Goal: Communication & Community: Answer question/provide support

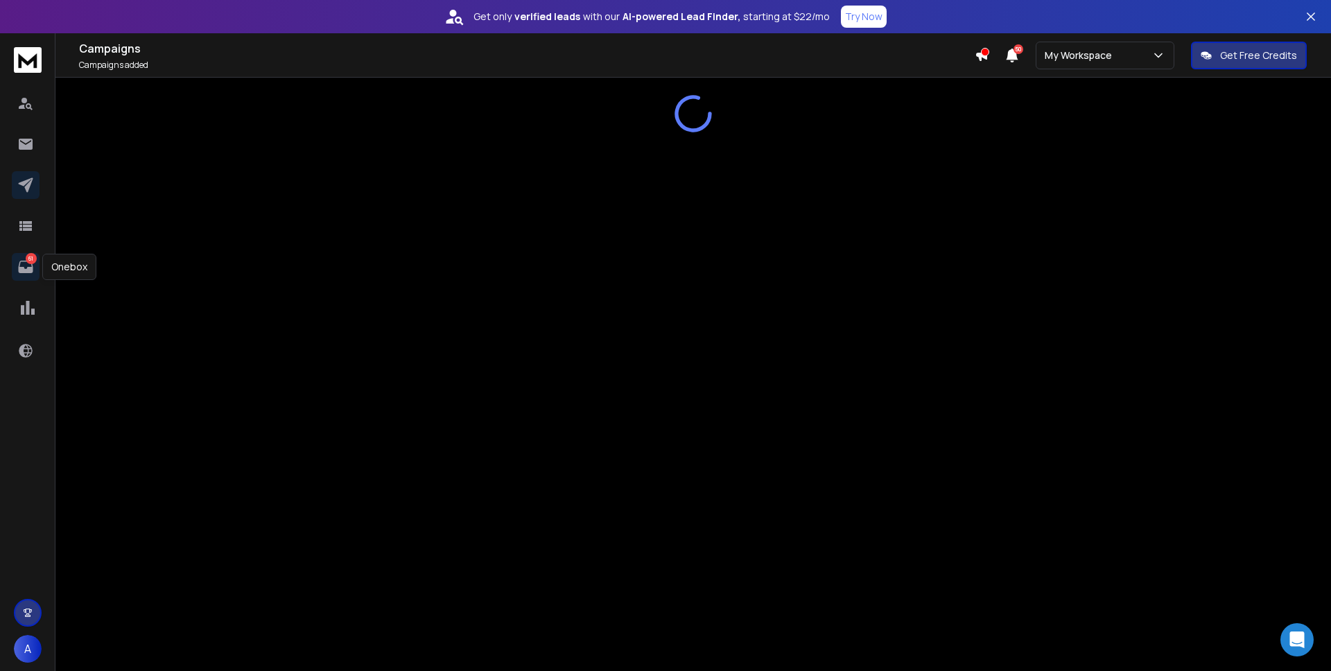
click at [34, 266] on link "61" at bounding box center [26, 267] width 28 height 28
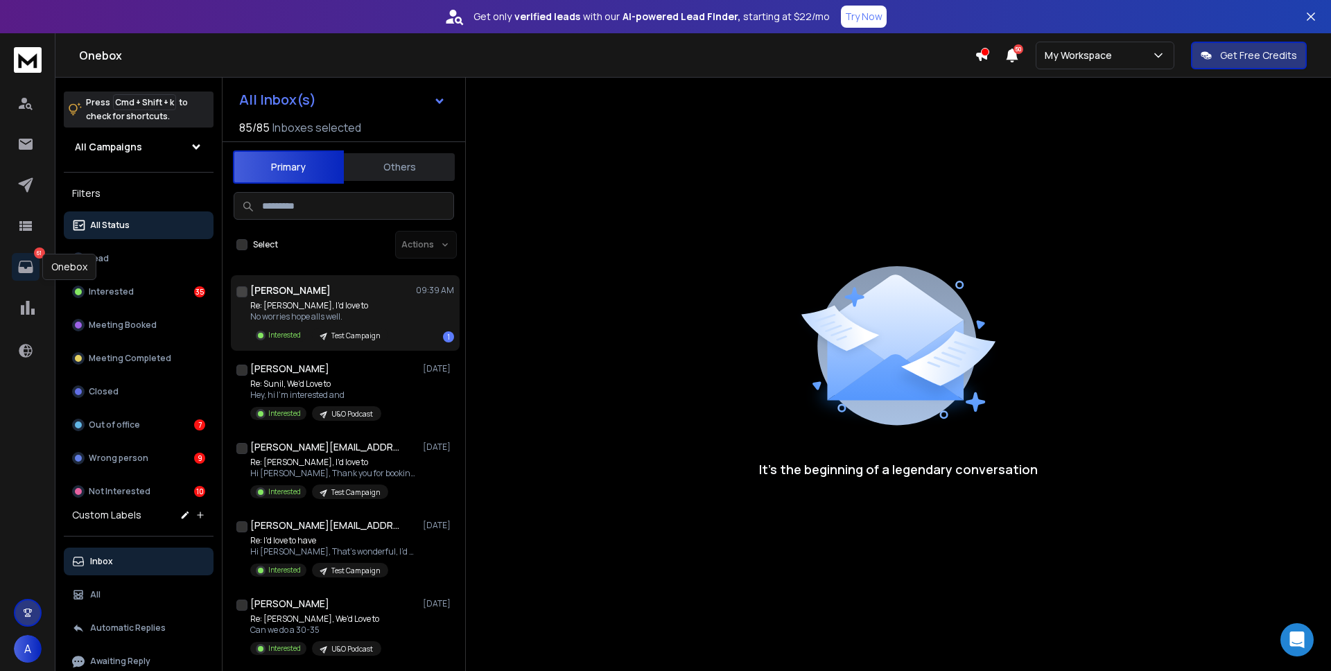
click at [306, 312] on p "No worries hope alls well." at bounding box center [319, 316] width 138 height 11
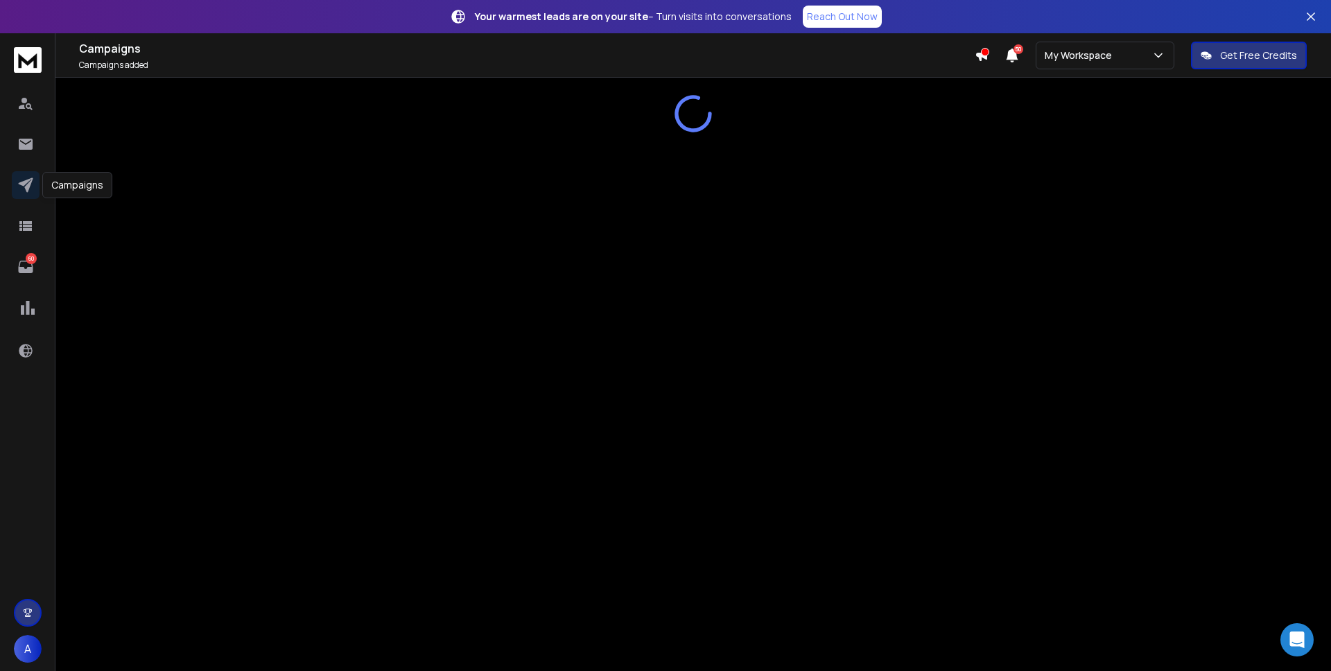
click at [19, 191] on icon at bounding box center [25, 185] width 17 height 17
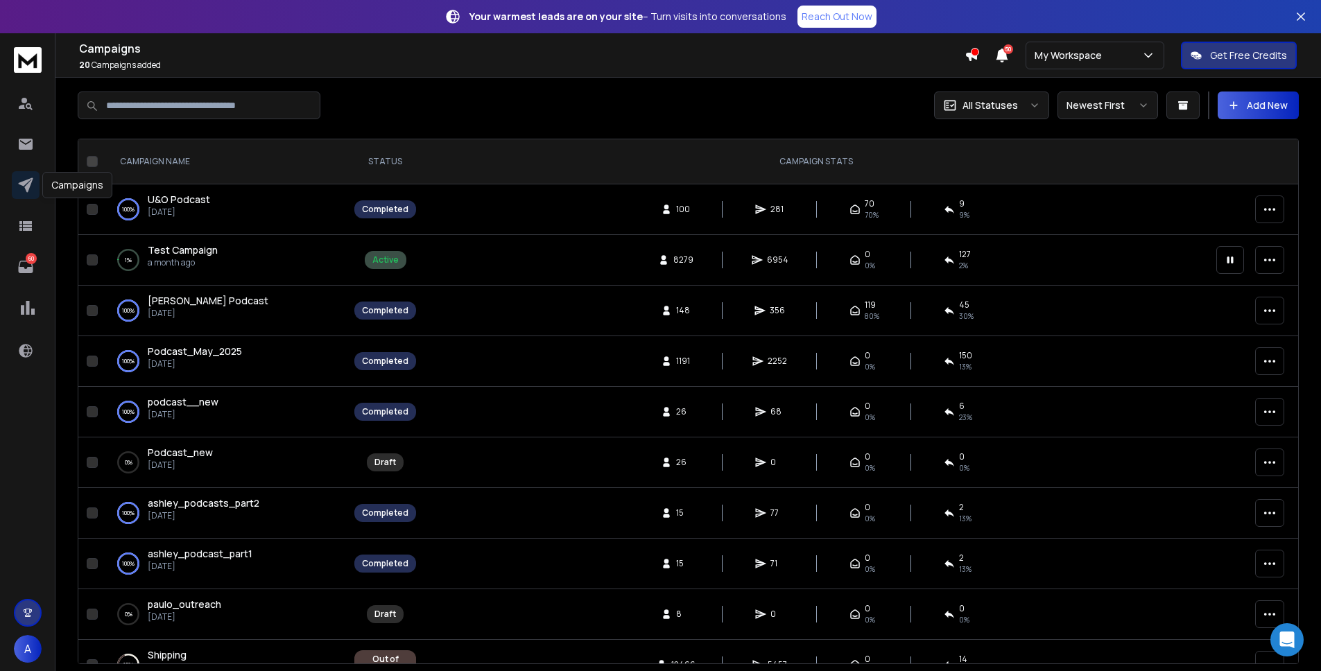
click at [182, 254] on span "Test Campaign" at bounding box center [183, 249] width 70 height 13
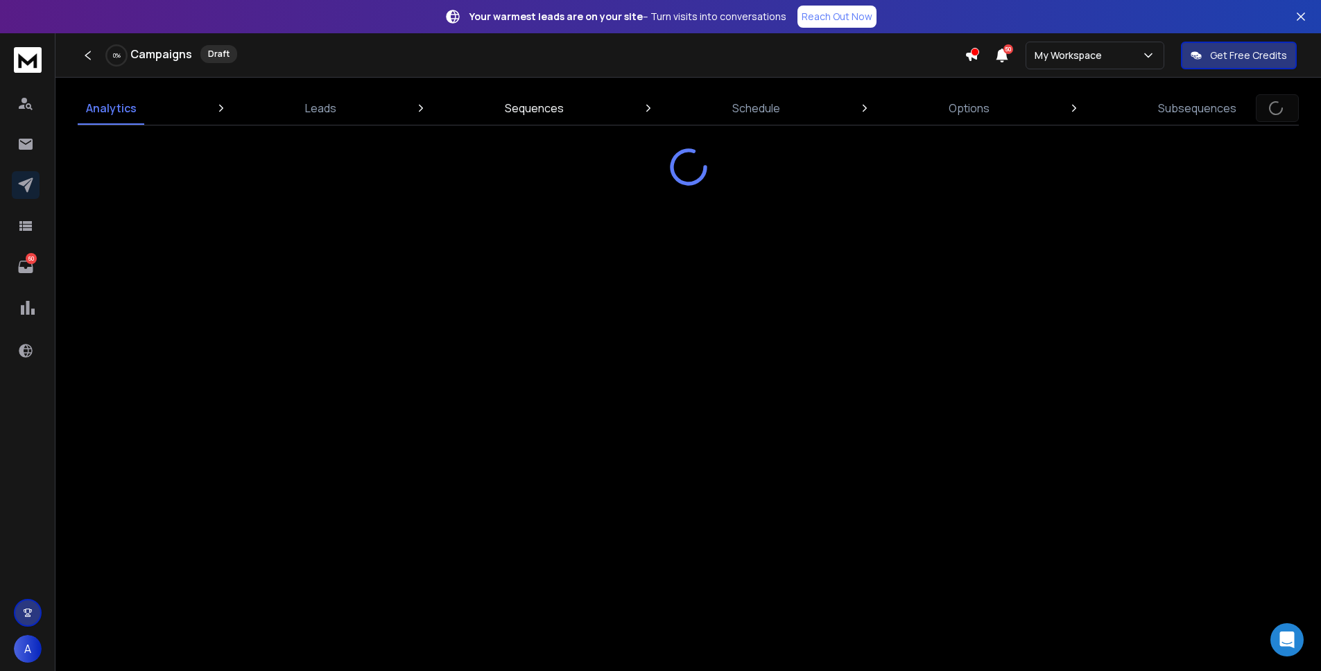
click at [497, 105] on link "Sequences" at bounding box center [535, 108] width 76 height 33
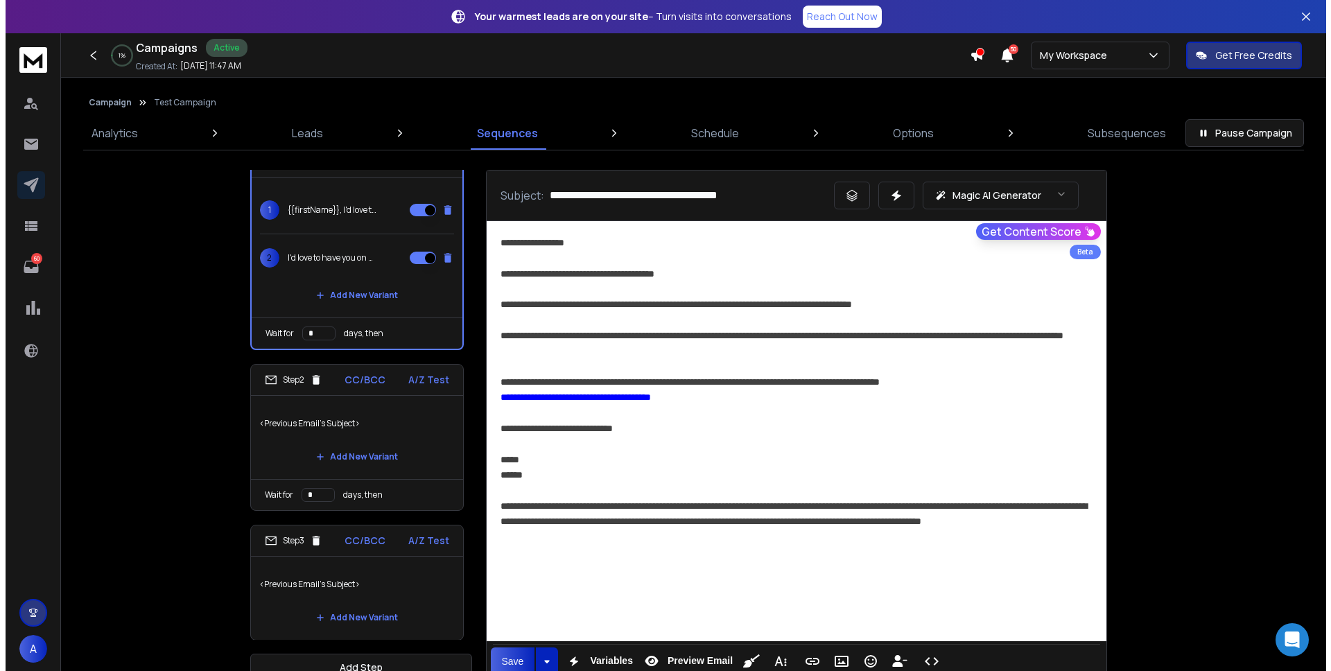
scroll to position [25, 0]
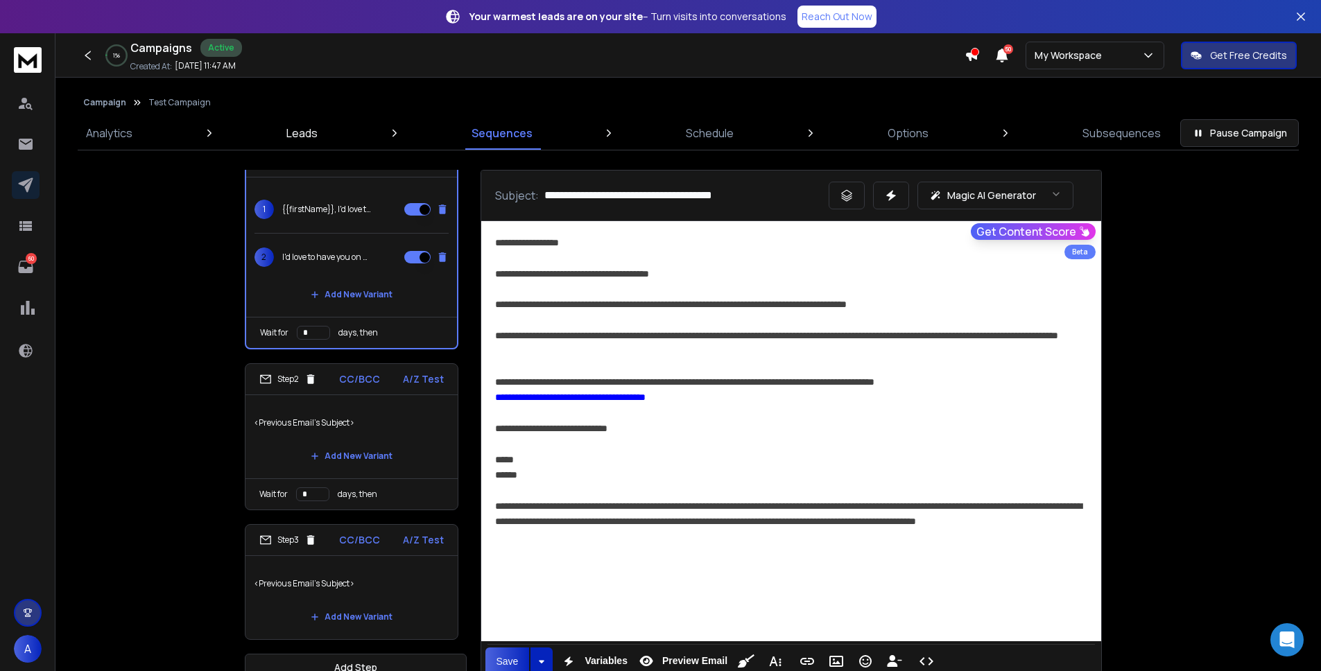
click at [319, 135] on link "Leads" at bounding box center [302, 132] width 48 height 33
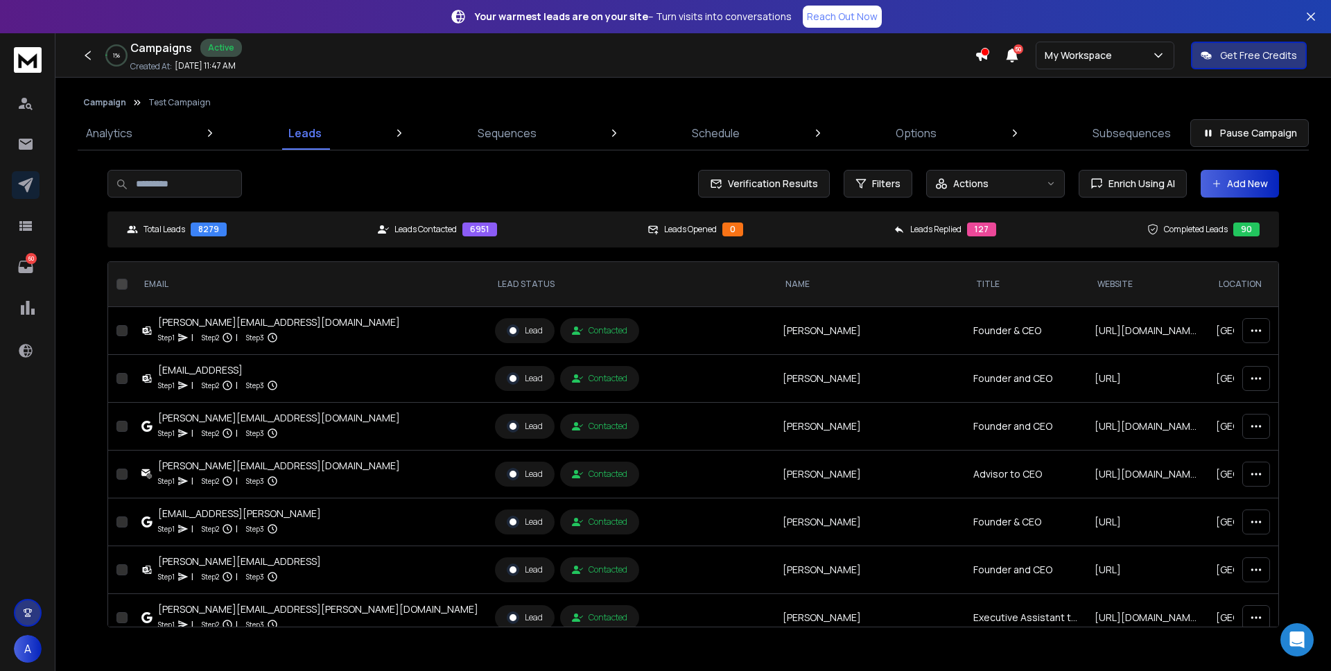
click at [487, 285] on th "LEAD STATUS" at bounding box center [631, 284] width 288 height 45
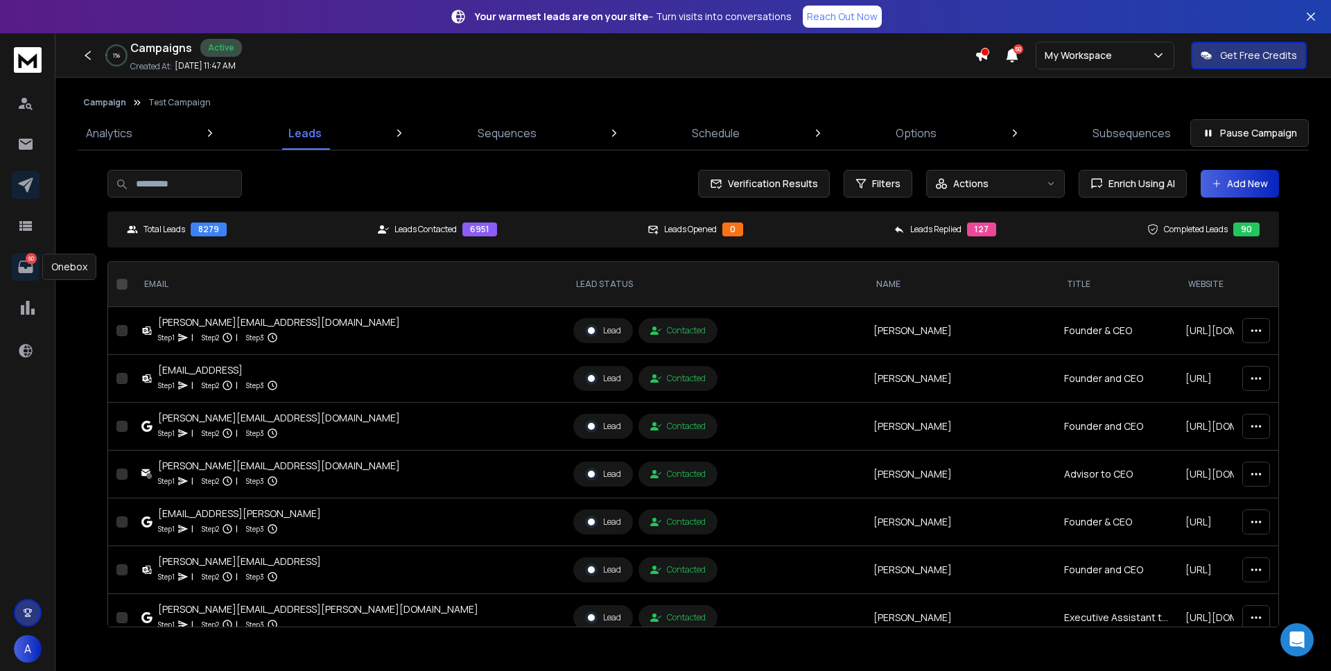
click at [29, 263] on p "60" at bounding box center [31, 258] width 11 height 11
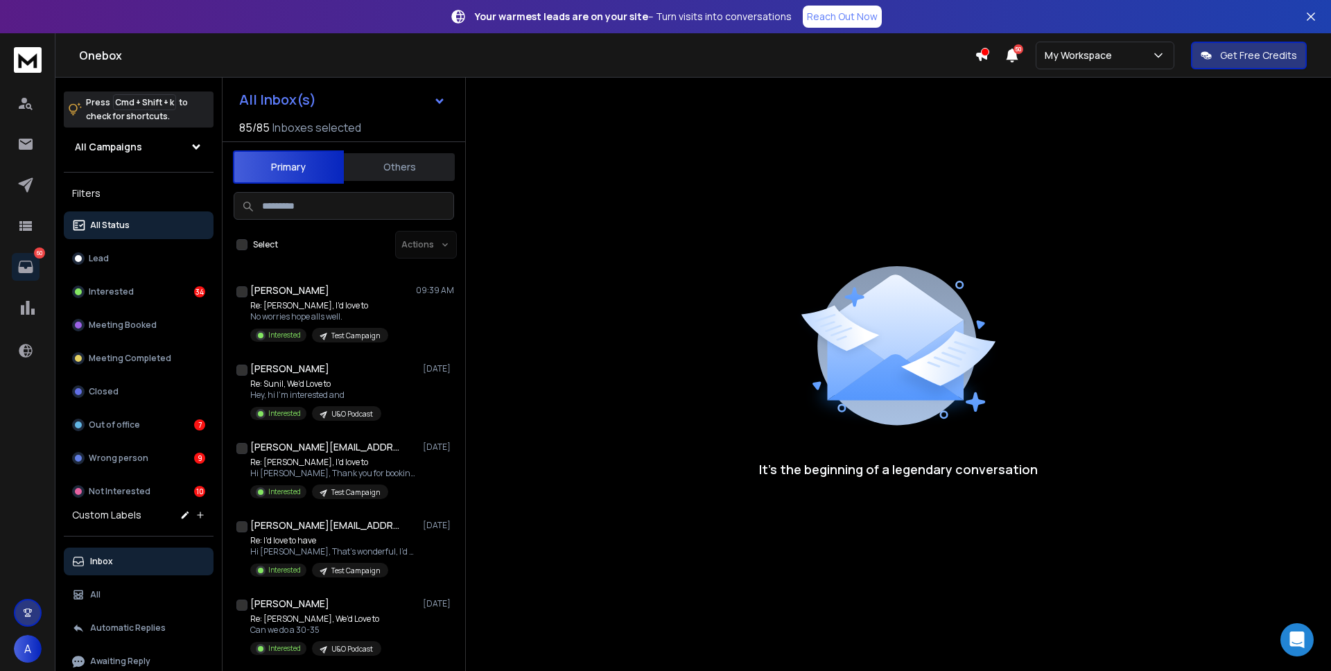
click at [321, 209] on input at bounding box center [344, 206] width 221 height 28
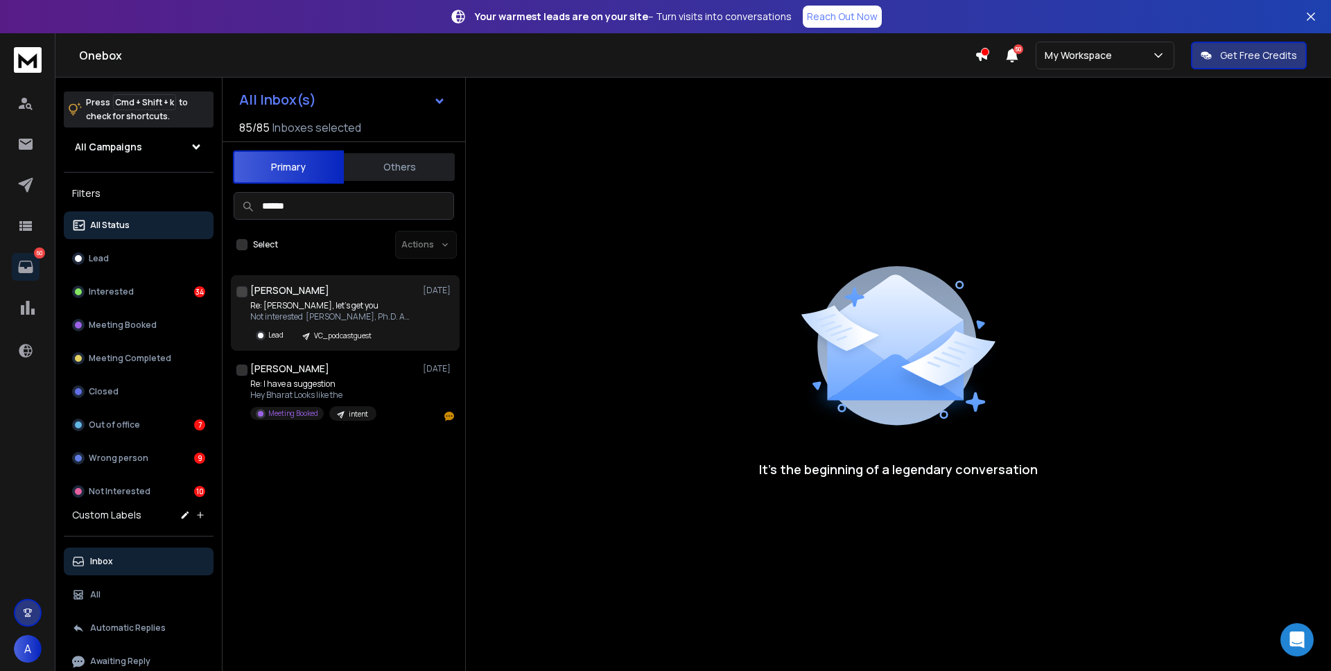
type input "******"
click at [352, 328] on div "VC_podcastguest" at bounding box center [337, 335] width 85 height 15
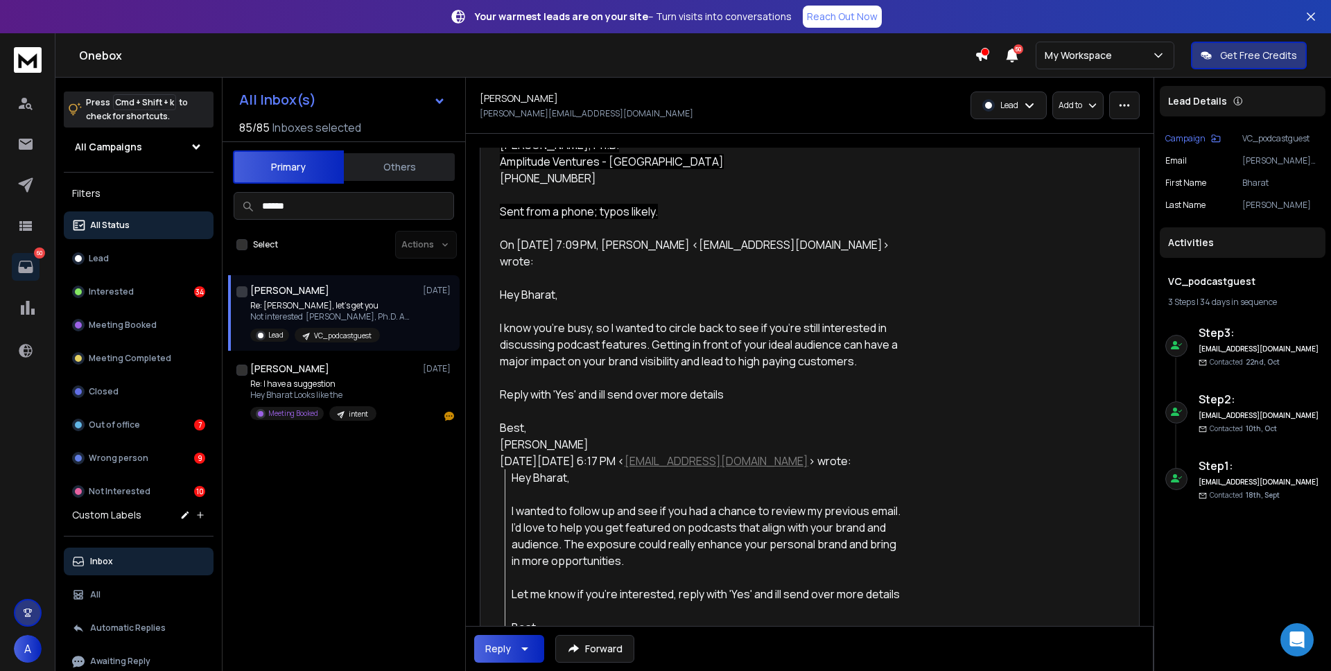
scroll to position [711, 0]
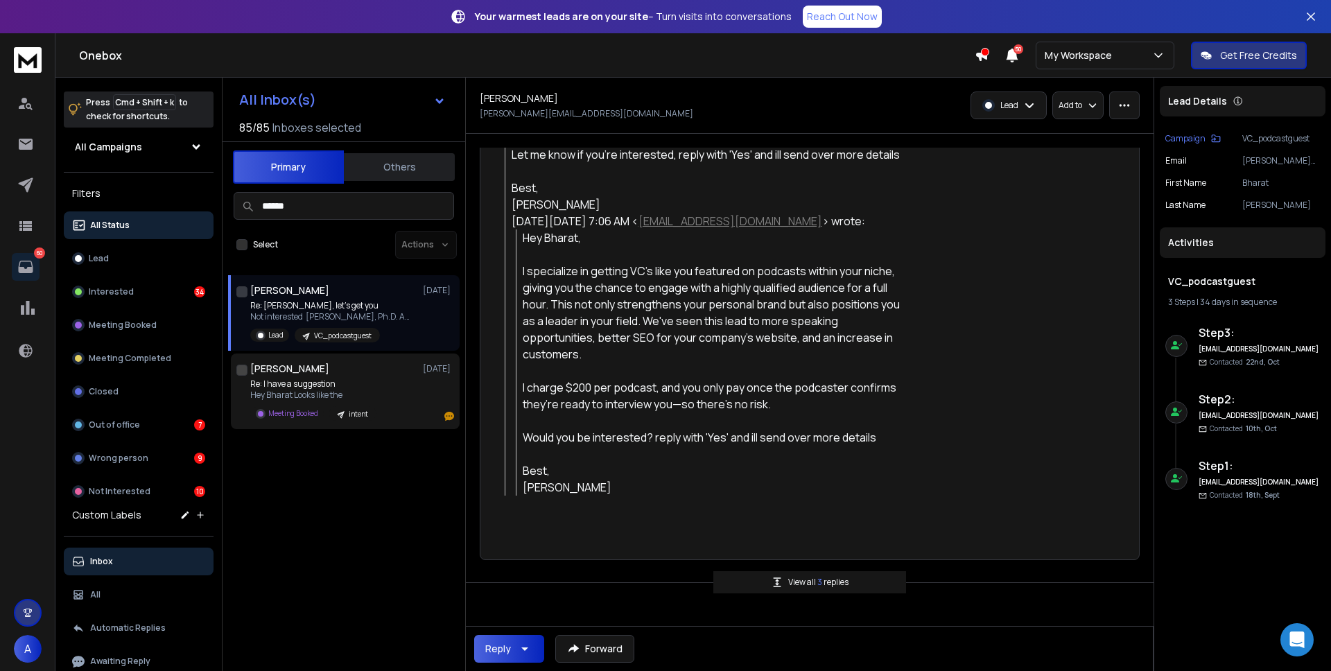
click at [334, 363] on div "[PERSON_NAME] [DATE]" at bounding box center [352, 369] width 204 height 14
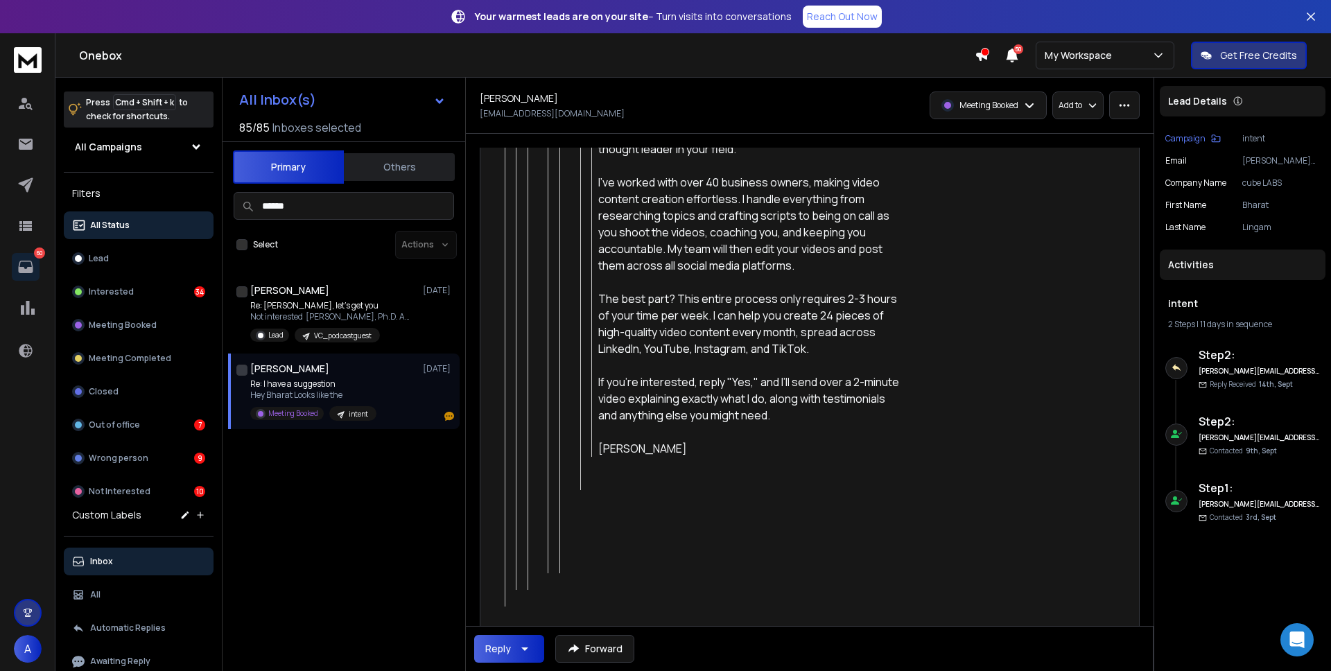
scroll to position [1263, 0]
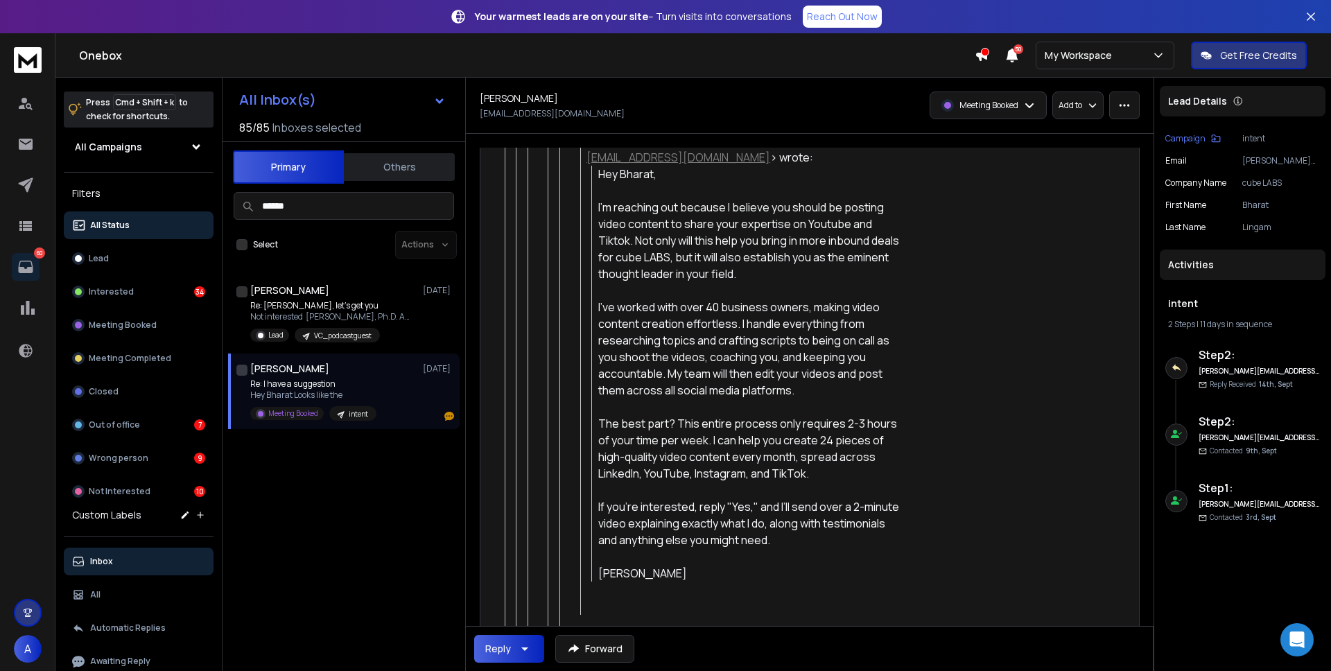
drag, startPoint x: 600, startPoint y: 157, endPoint x: 770, endPoint y: 575, distance: 451.0
click at [770, 575] on blockquote "Hi [PERSON_NAME], Just checking in to see if you had a chance to review my last…" at bounding box center [742, 282] width 325 height 666
copy div
click at [31, 263] on icon at bounding box center [25, 267] width 17 height 17
click at [33, 179] on icon at bounding box center [25, 185] width 17 height 17
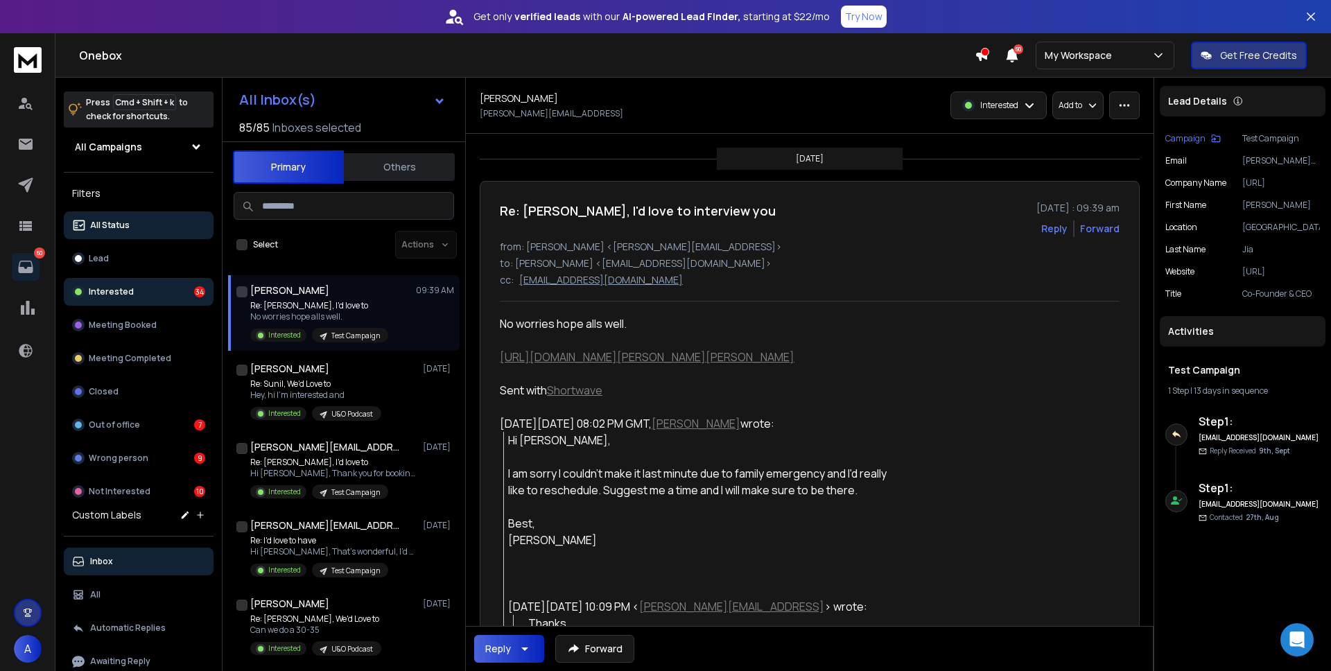
click at [119, 288] on p "Interested" at bounding box center [111, 291] width 45 height 11
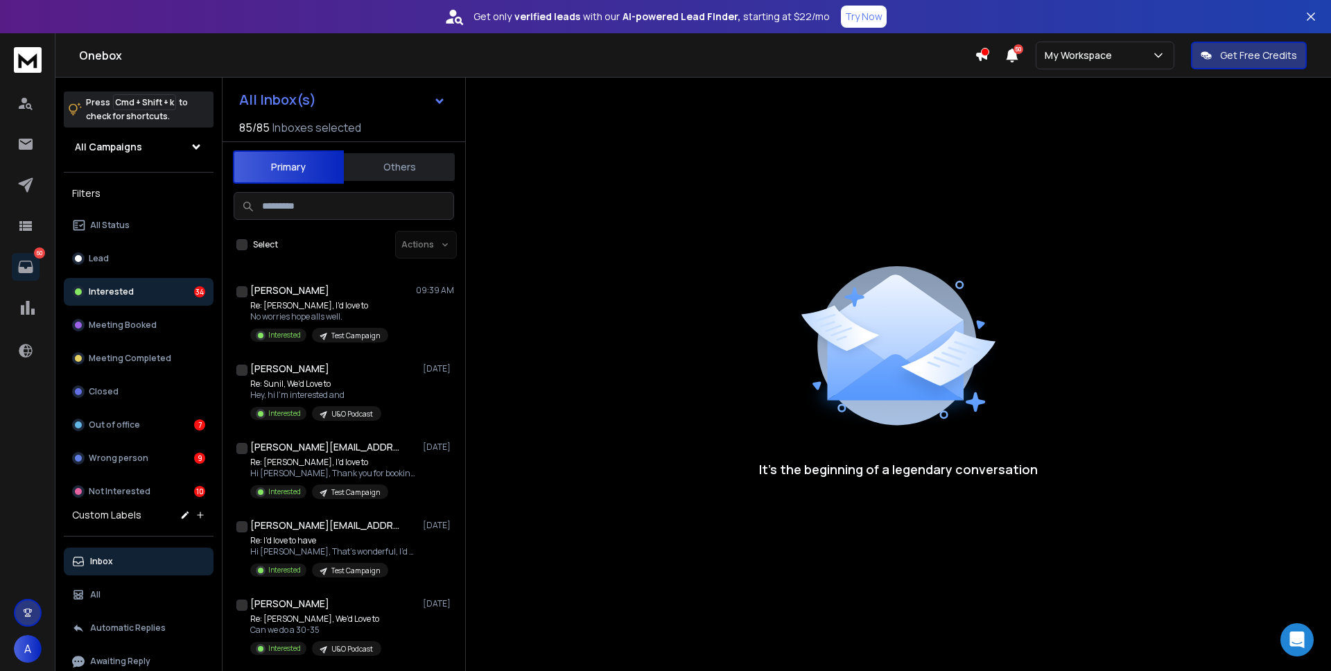
click at [40, 261] on div "60" at bounding box center [28, 269] width 32 height 33
click at [21, 267] on icon at bounding box center [25, 267] width 15 height 12
